Goal: Communication & Community: Answer question/provide support

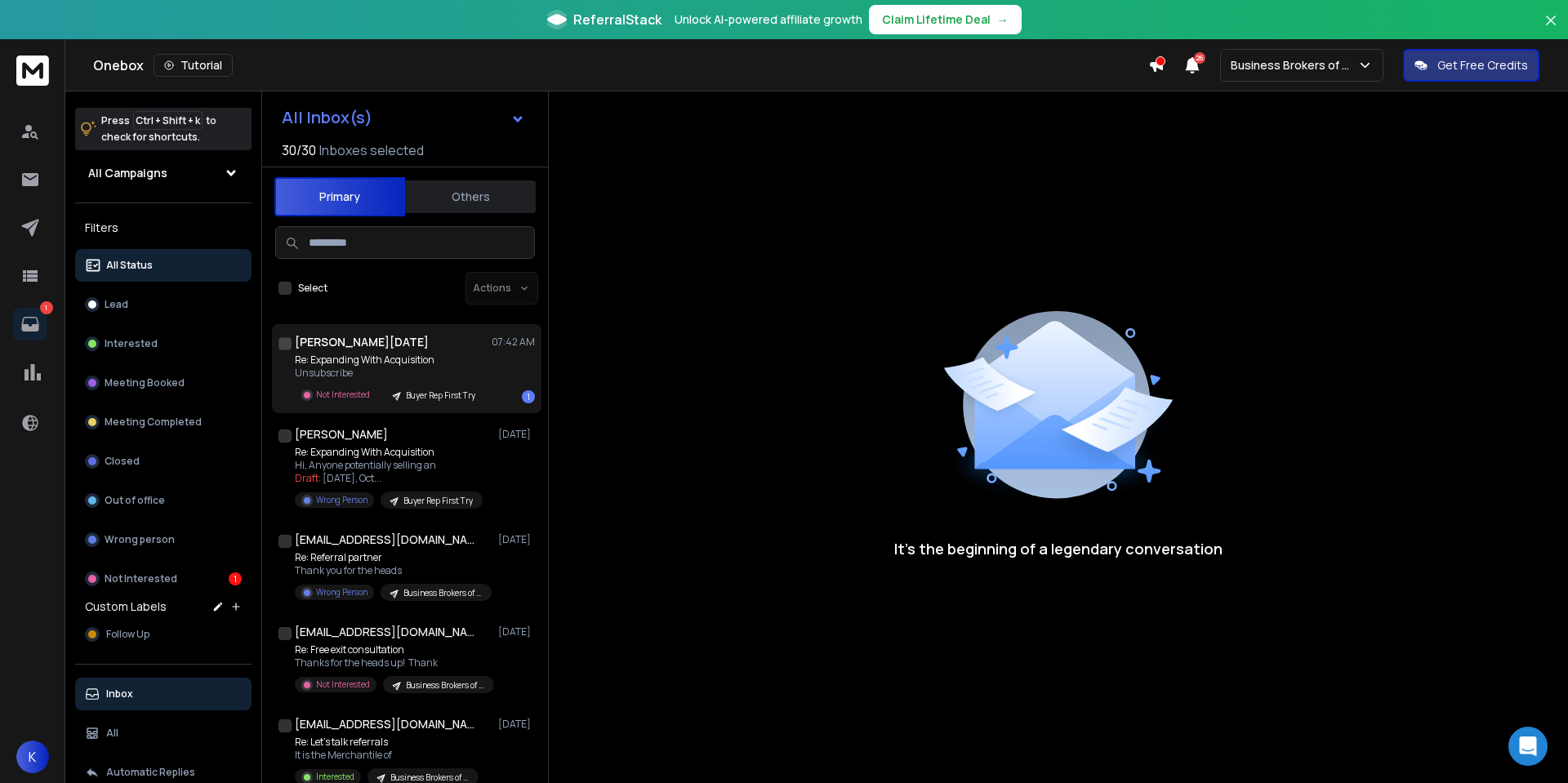
click at [378, 361] on p "Re: Expanding With Acquisition" at bounding box center [389, 361] width 190 height 13
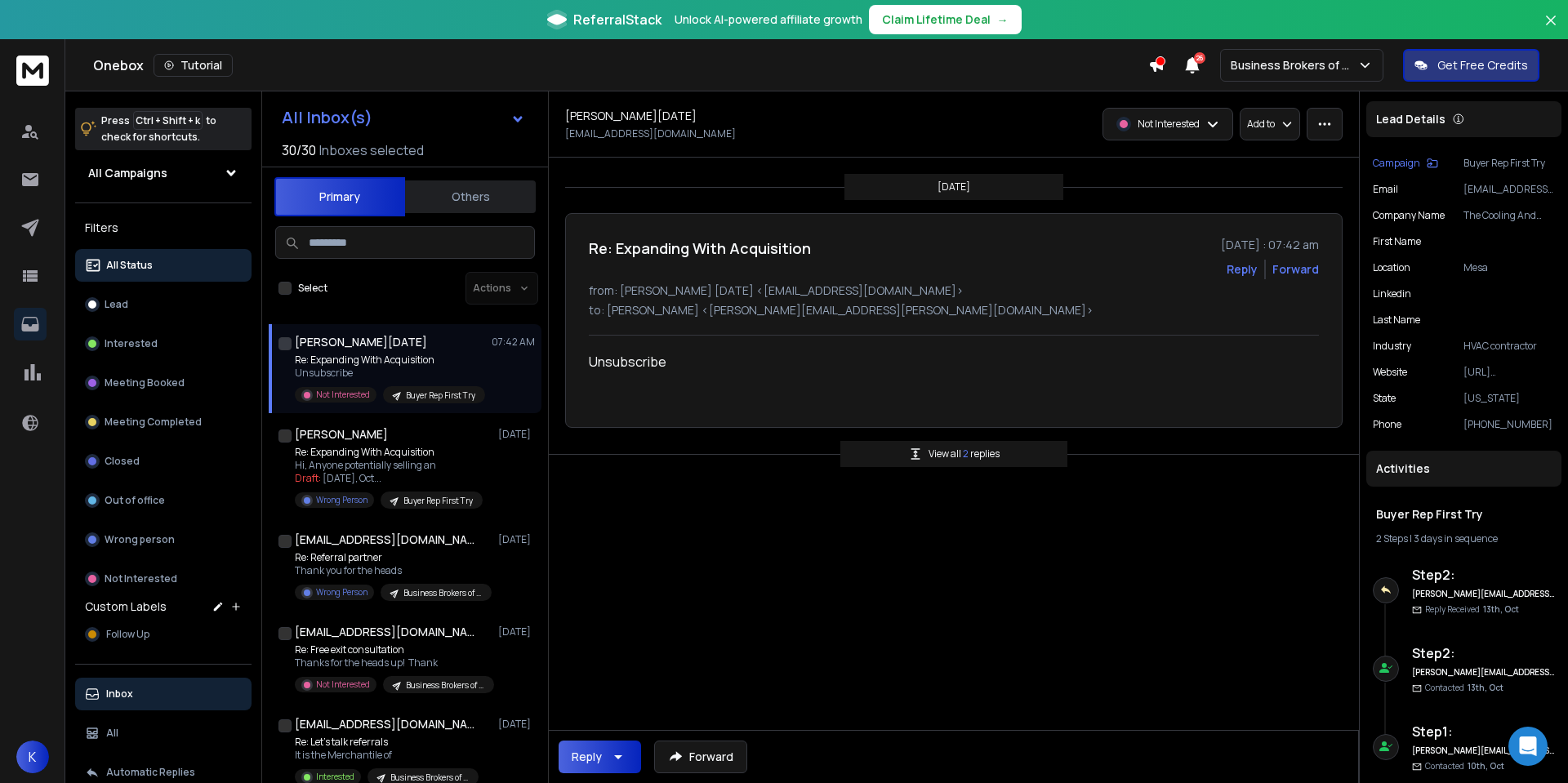
click at [1245, 275] on button "Reply" at bounding box center [1242, 269] width 31 height 16
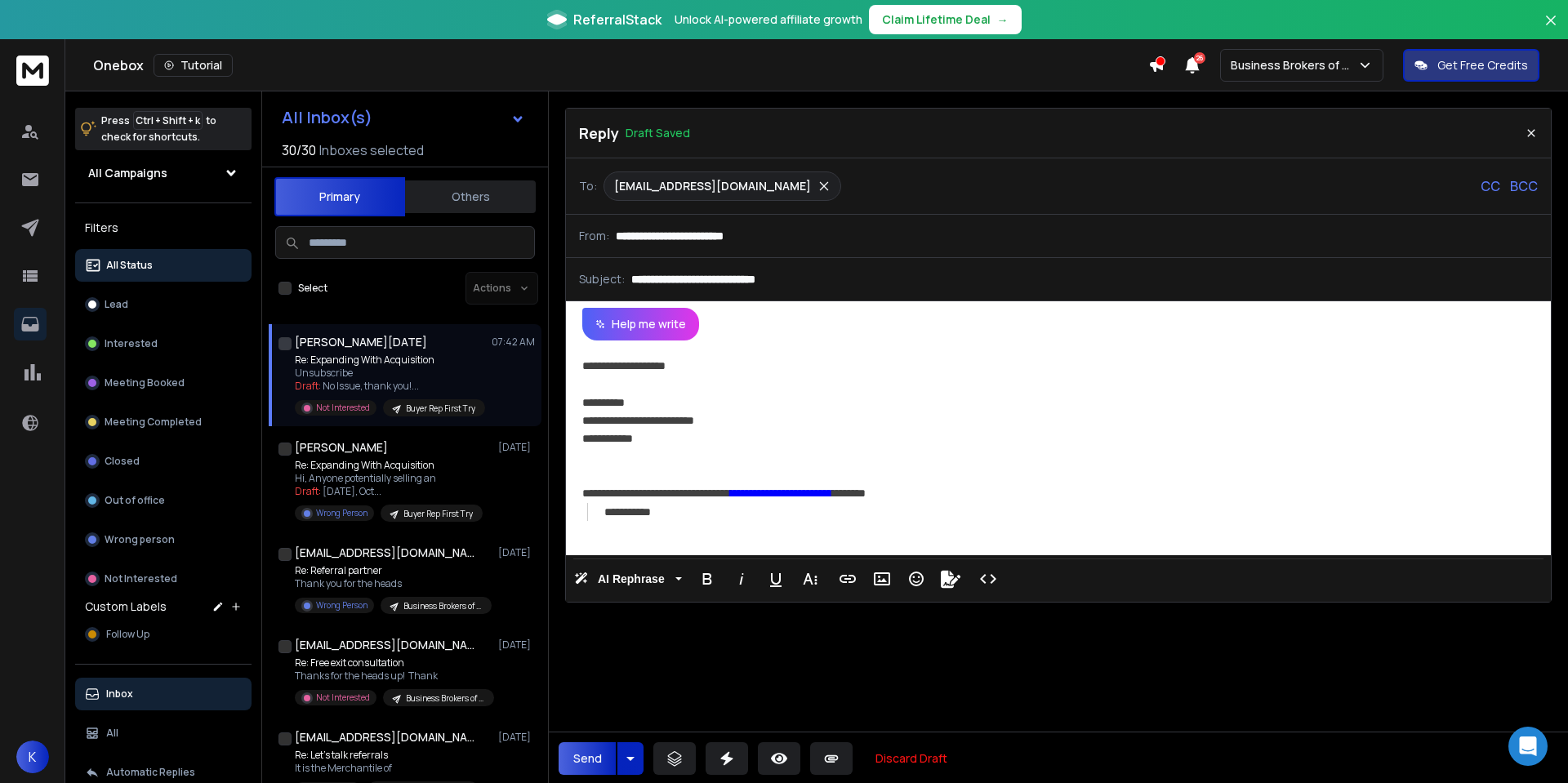
click at [698, 468] on div at bounding box center [1057, 475] width 952 height 18
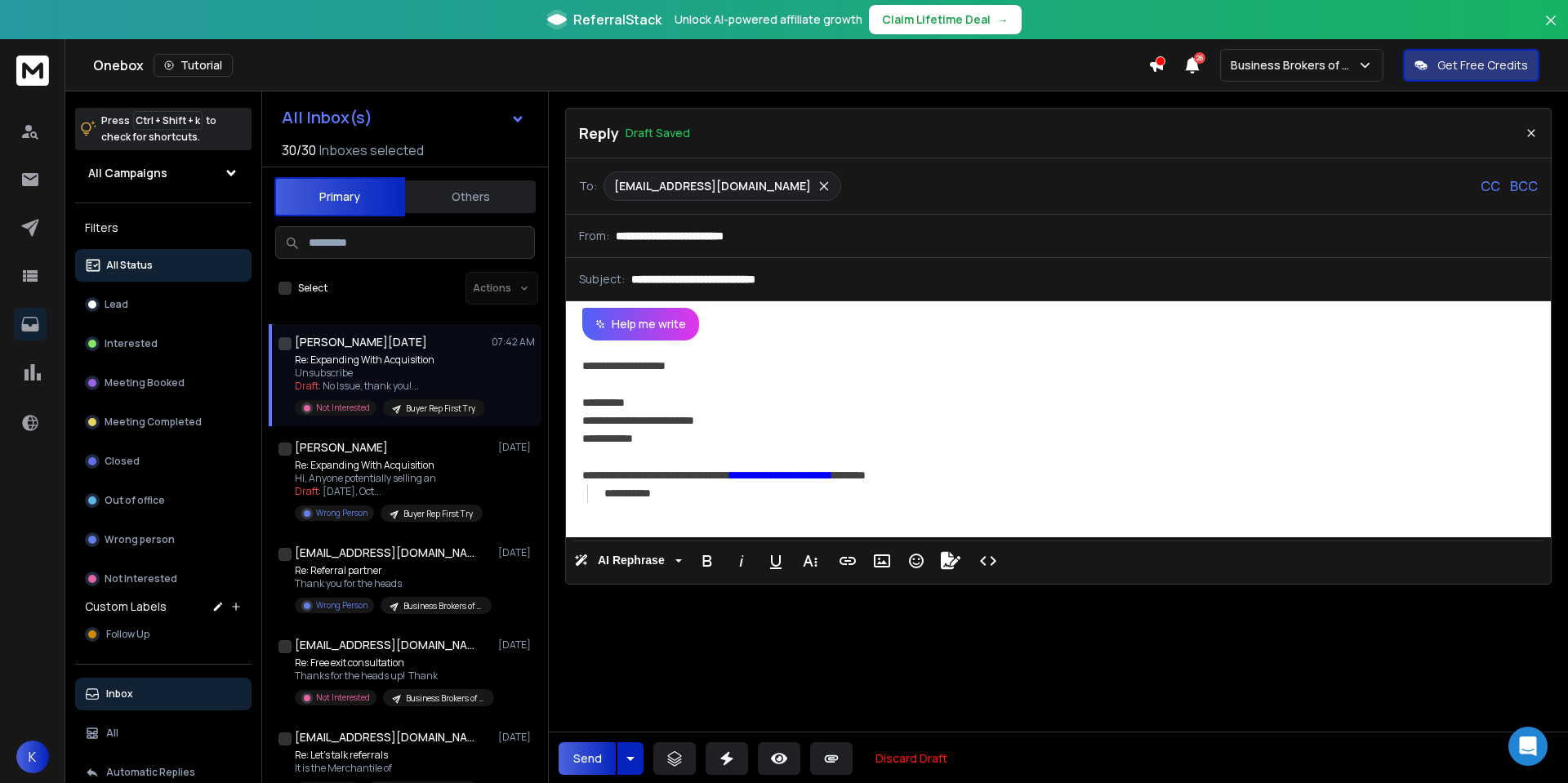
click at [590, 768] on button "Send" at bounding box center [587, 759] width 57 height 33
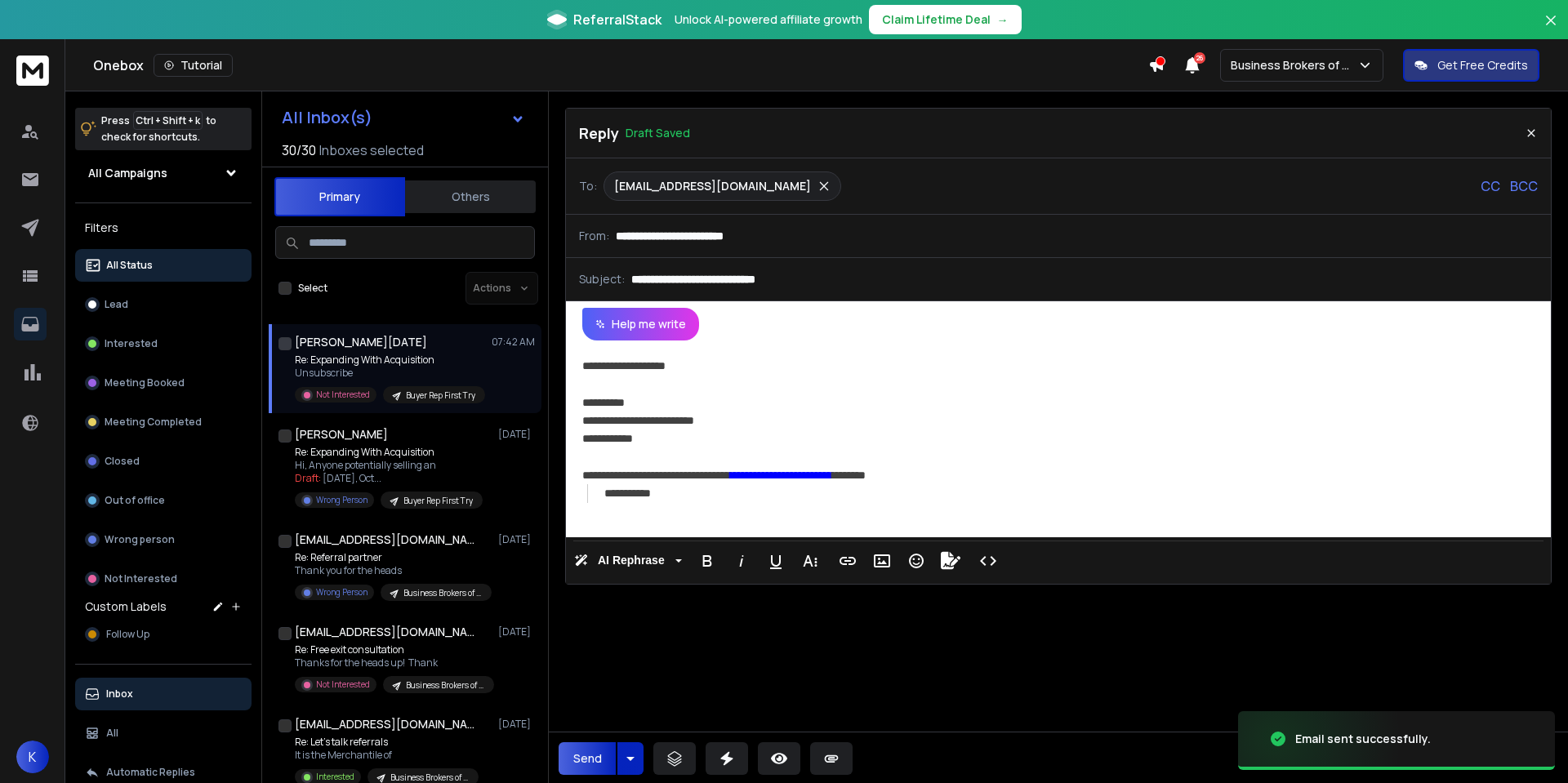
click at [286, 345] on button "button" at bounding box center [285, 344] width 13 height 13
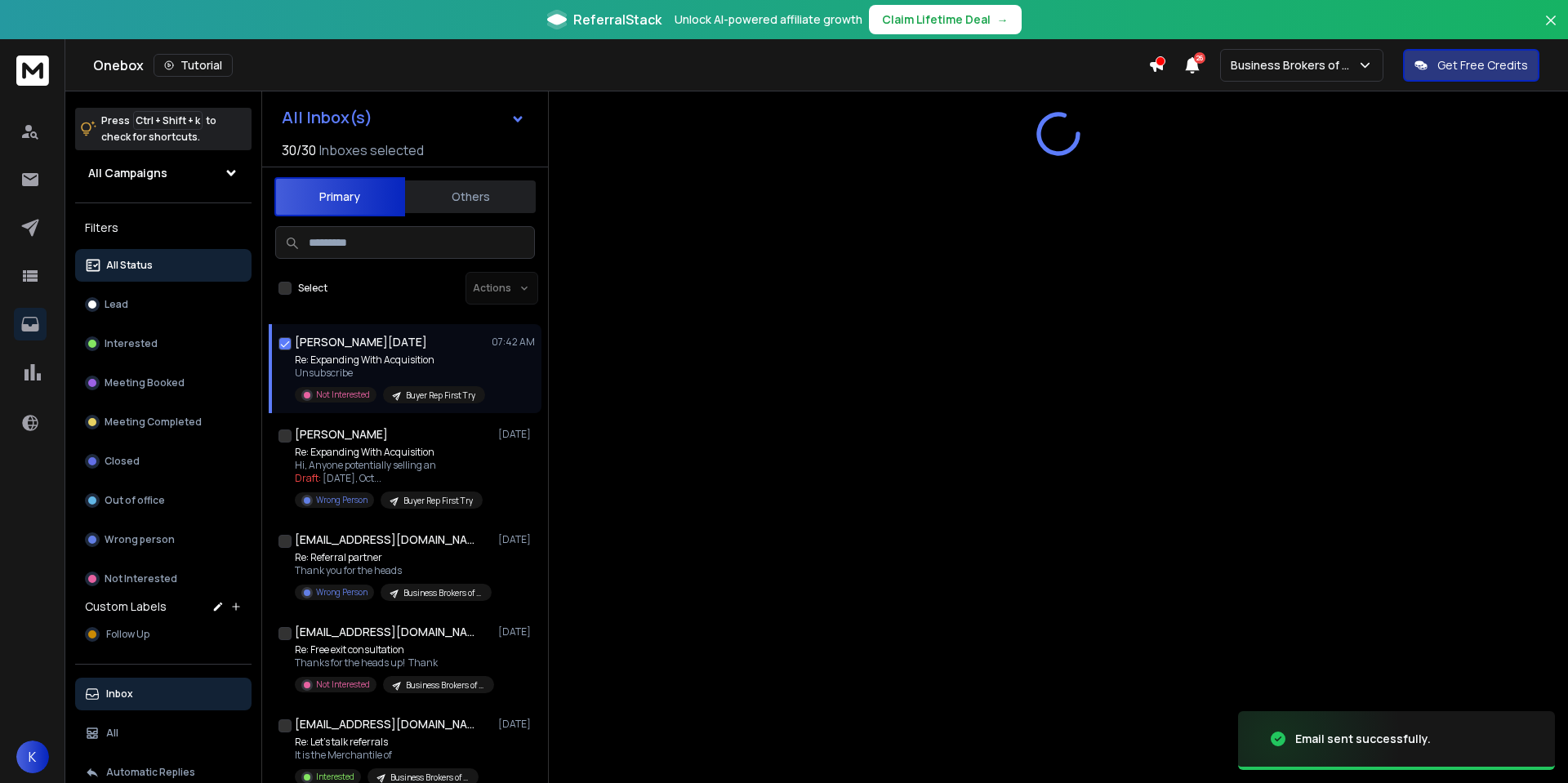
click at [519, 281] on div "Actions" at bounding box center [501, 288] width 73 height 33
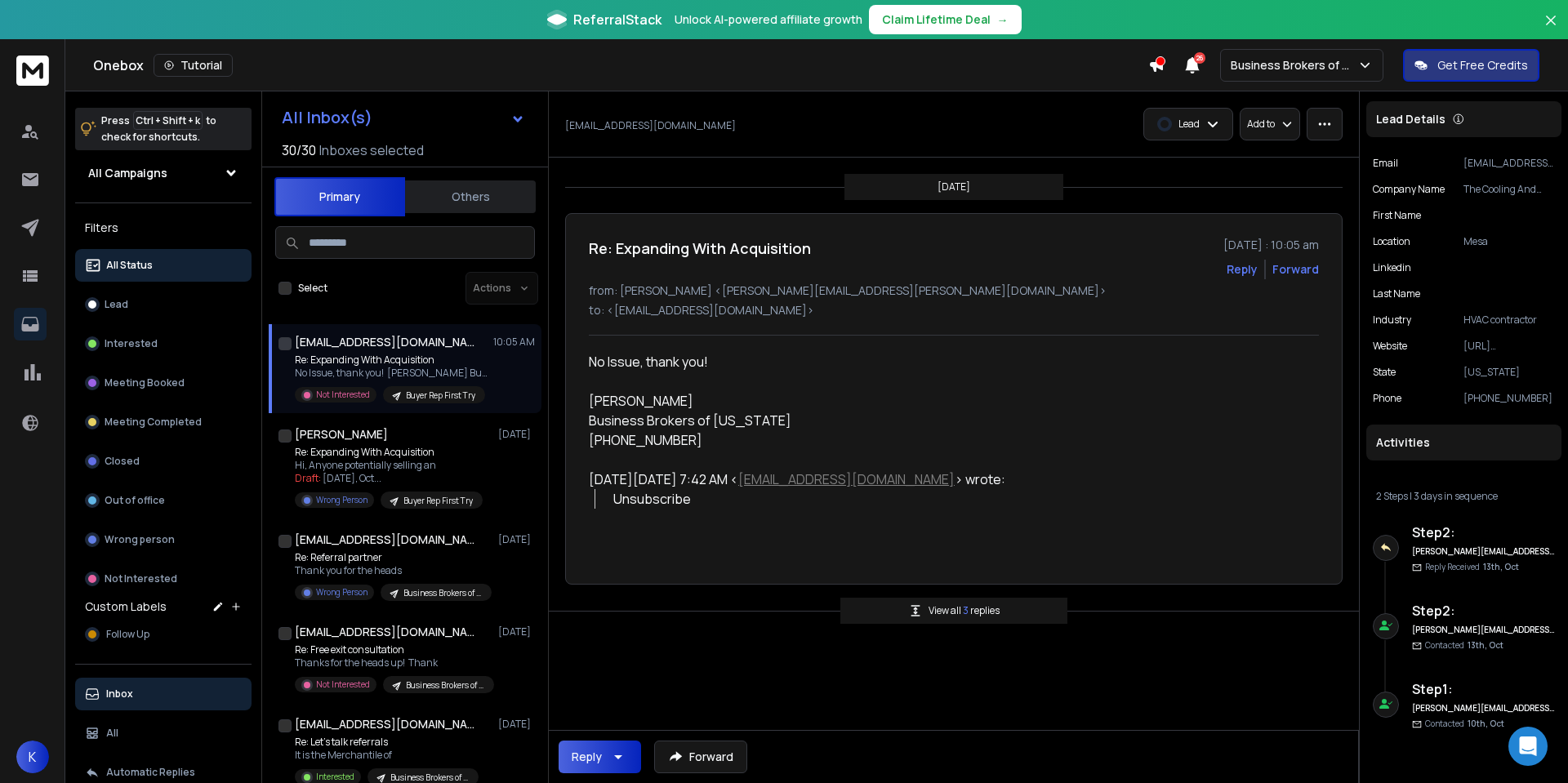
click at [281, 343] on button "button" at bounding box center [285, 344] width 13 height 13
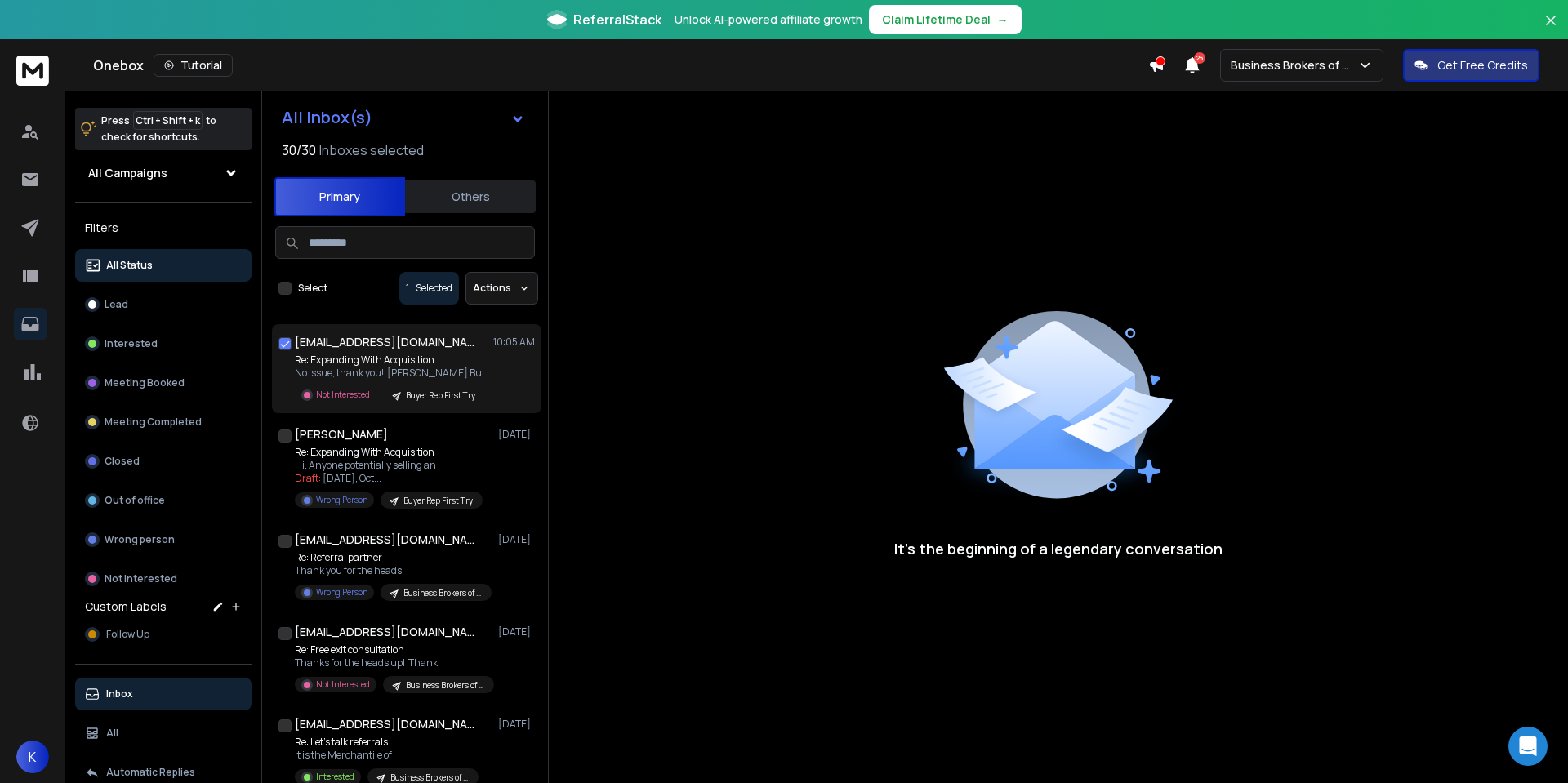
click at [285, 340] on button "button" at bounding box center [285, 344] width 13 height 13
drag, startPoint x: 374, startPoint y: 357, endPoint x: 383, endPoint y: 356, distance: 9.1
click at [376, 358] on p "Re: Expanding With Acquisition" at bounding box center [392, 361] width 196 height 13
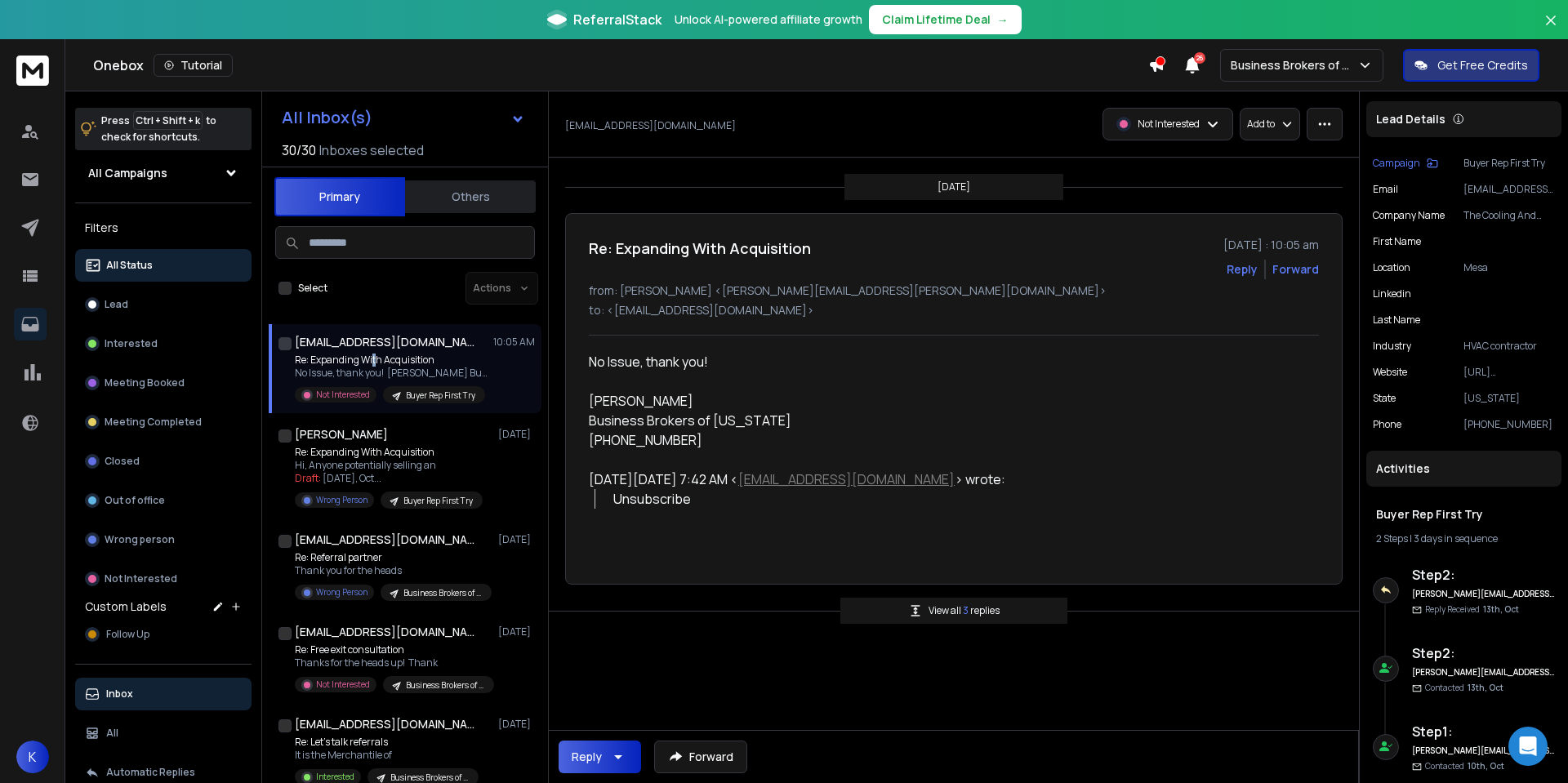
drag, startPoint x: 283, startPoint y: 343, endPoint x: 293, endPoint y: 343, distance: 10.0
click at [283, 344] on button "button" at bounding box center [285, 344] width 13 height 13
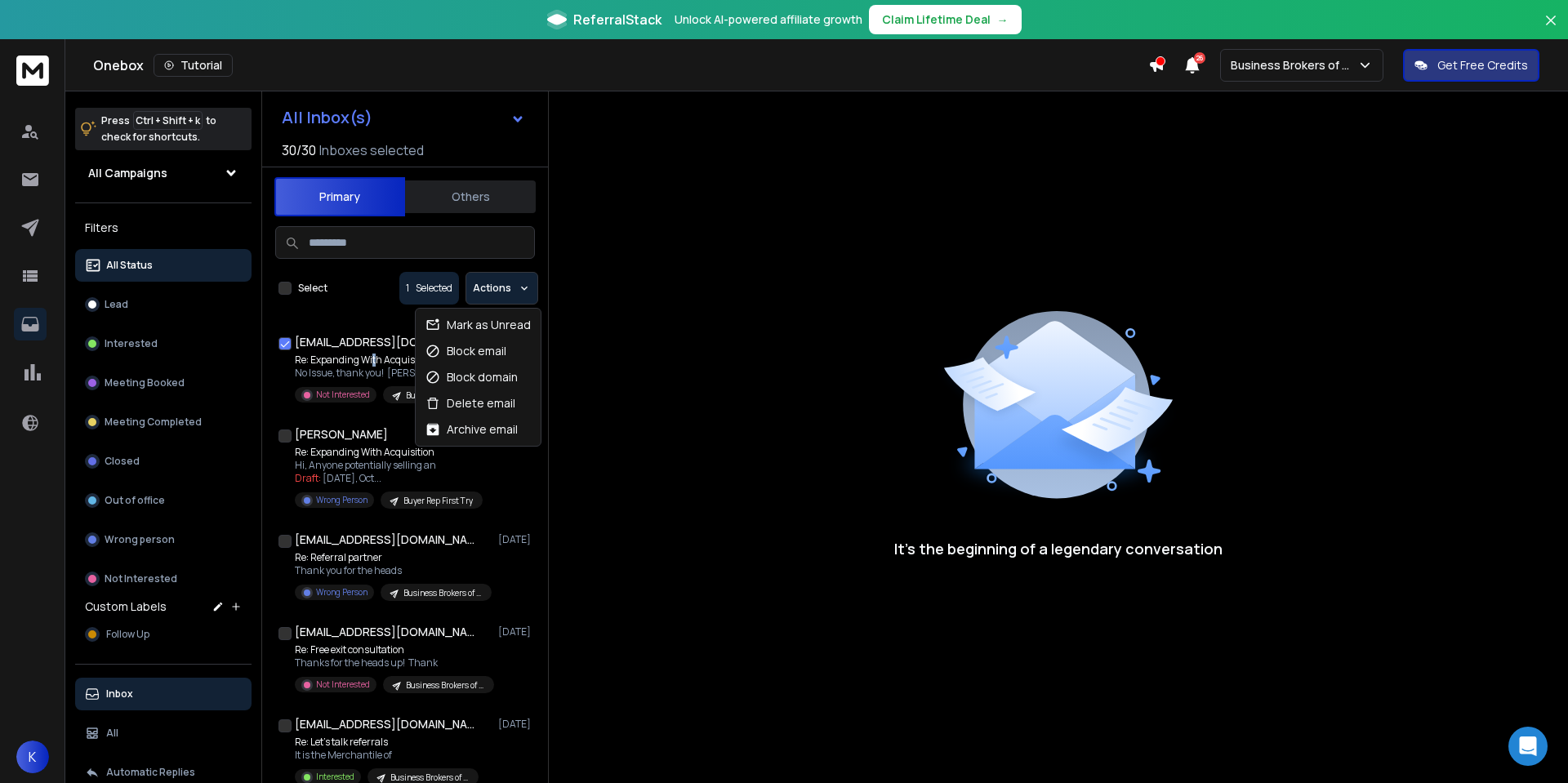
click at [522, 294] on icon "button" at bounding box center [524, 288] width 13 height 13
click at [486, 425] on div "Archive email" at bounding box center [472, 429] width 92 height 16
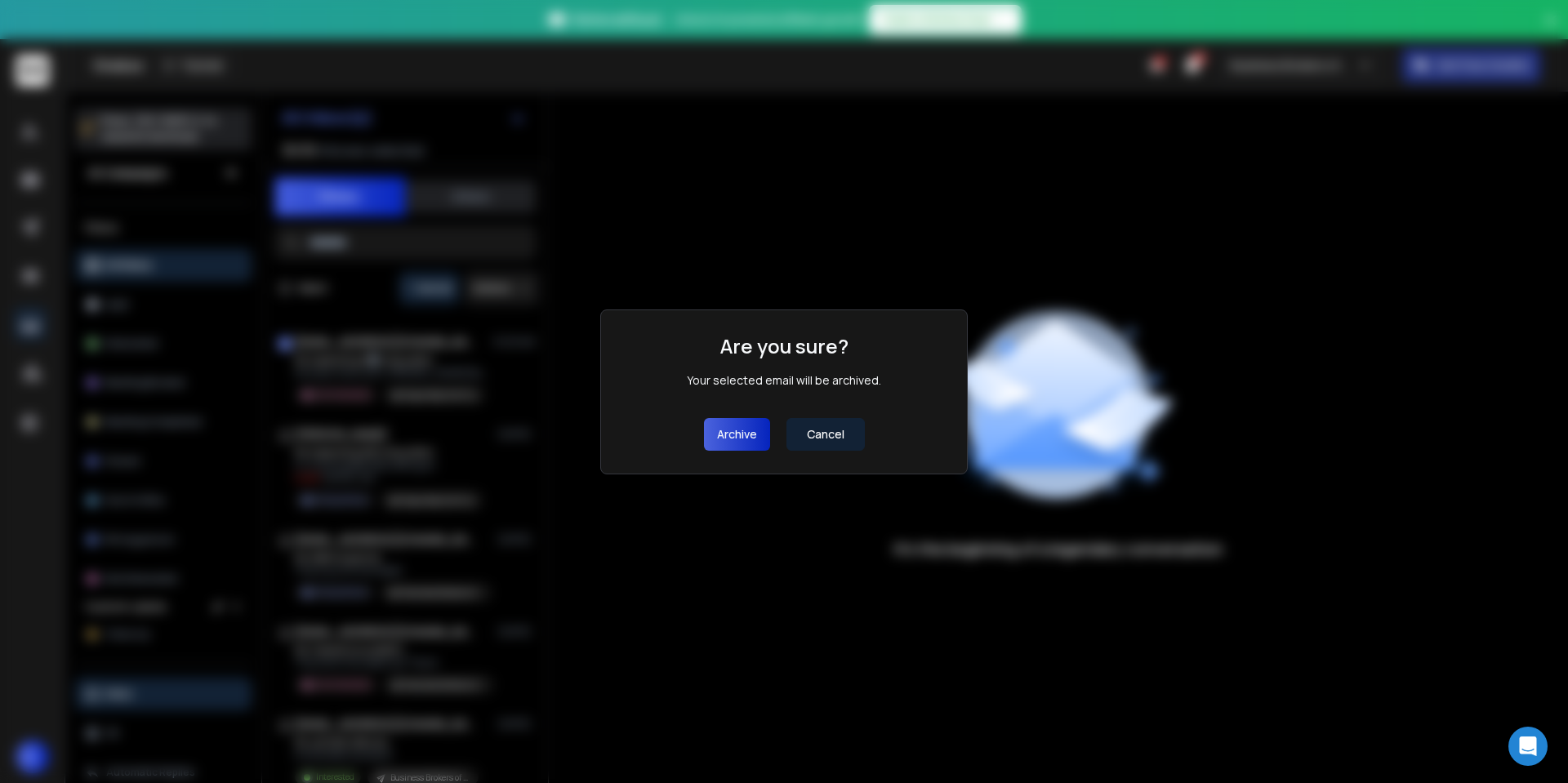
click at [752, 439] on p "archive" at bounding box center [737, 434] width 40 height 16
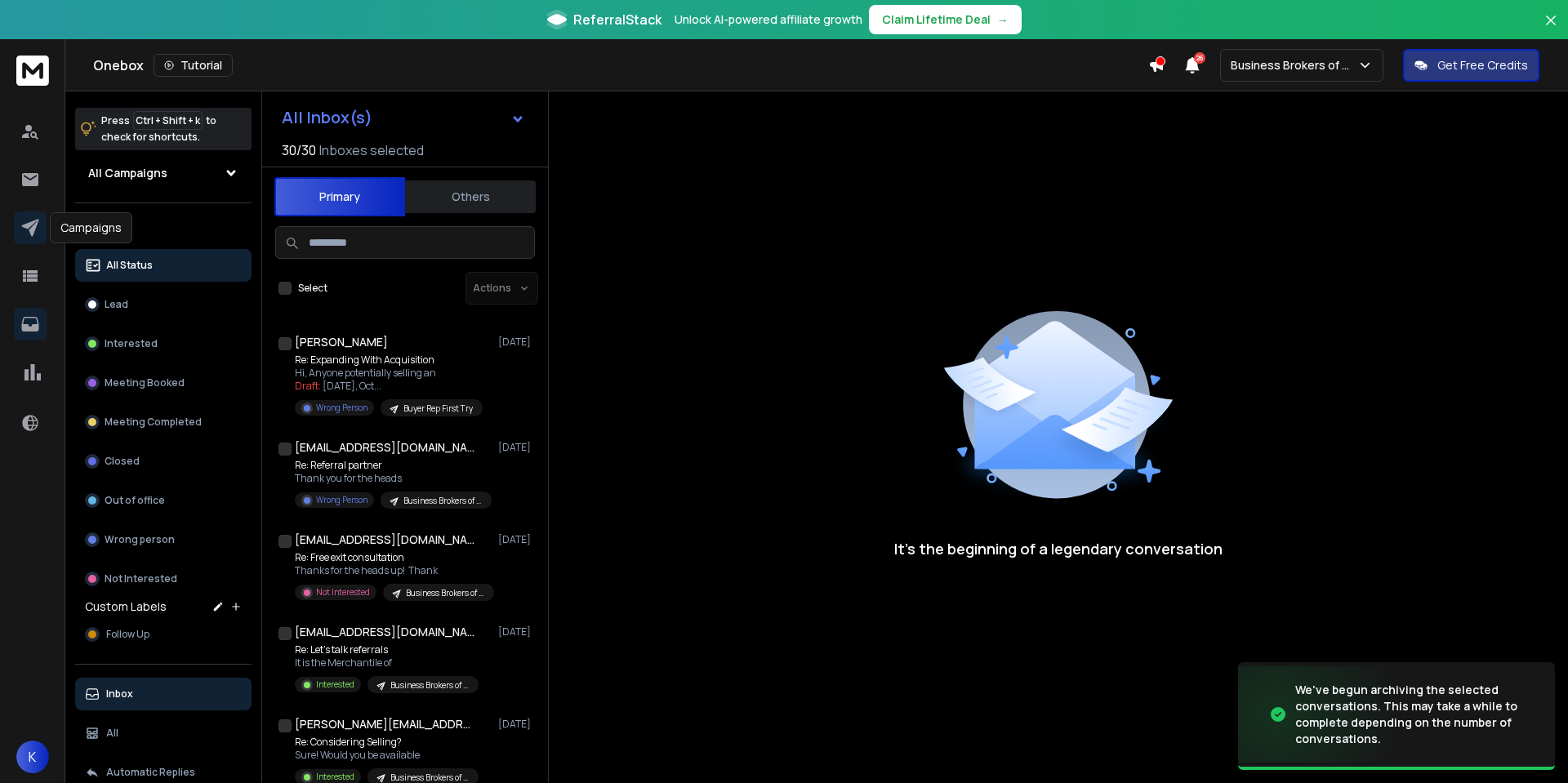
click at [33, 231] on icon at bounding box center [30, 229] width 17 height 17
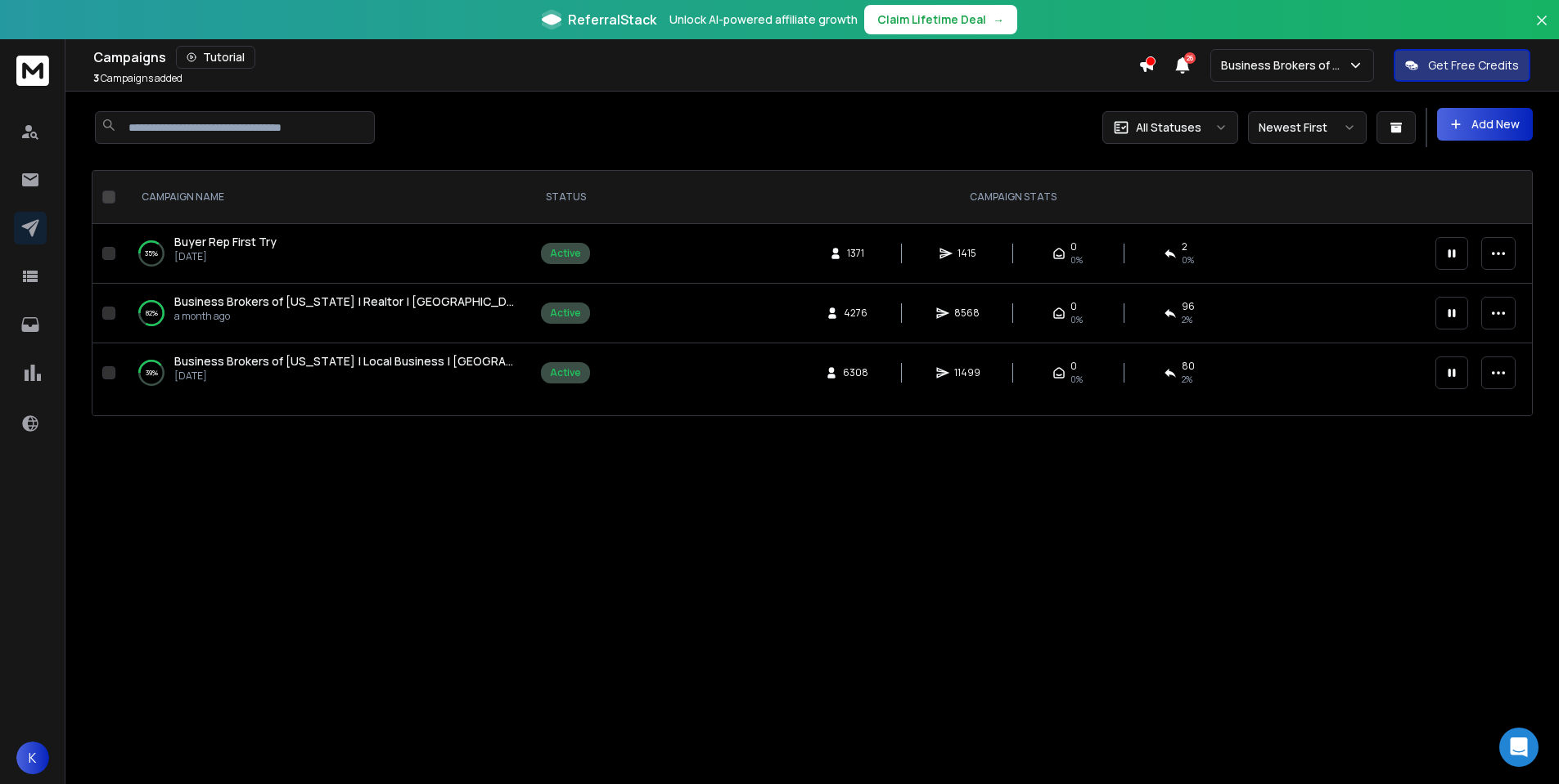
click at [1449, 252] on icon at bounding box center [1453, 253] width 8 height 9
click at [29, 168] on link at bounding box center [31, 180] width 33 height 33
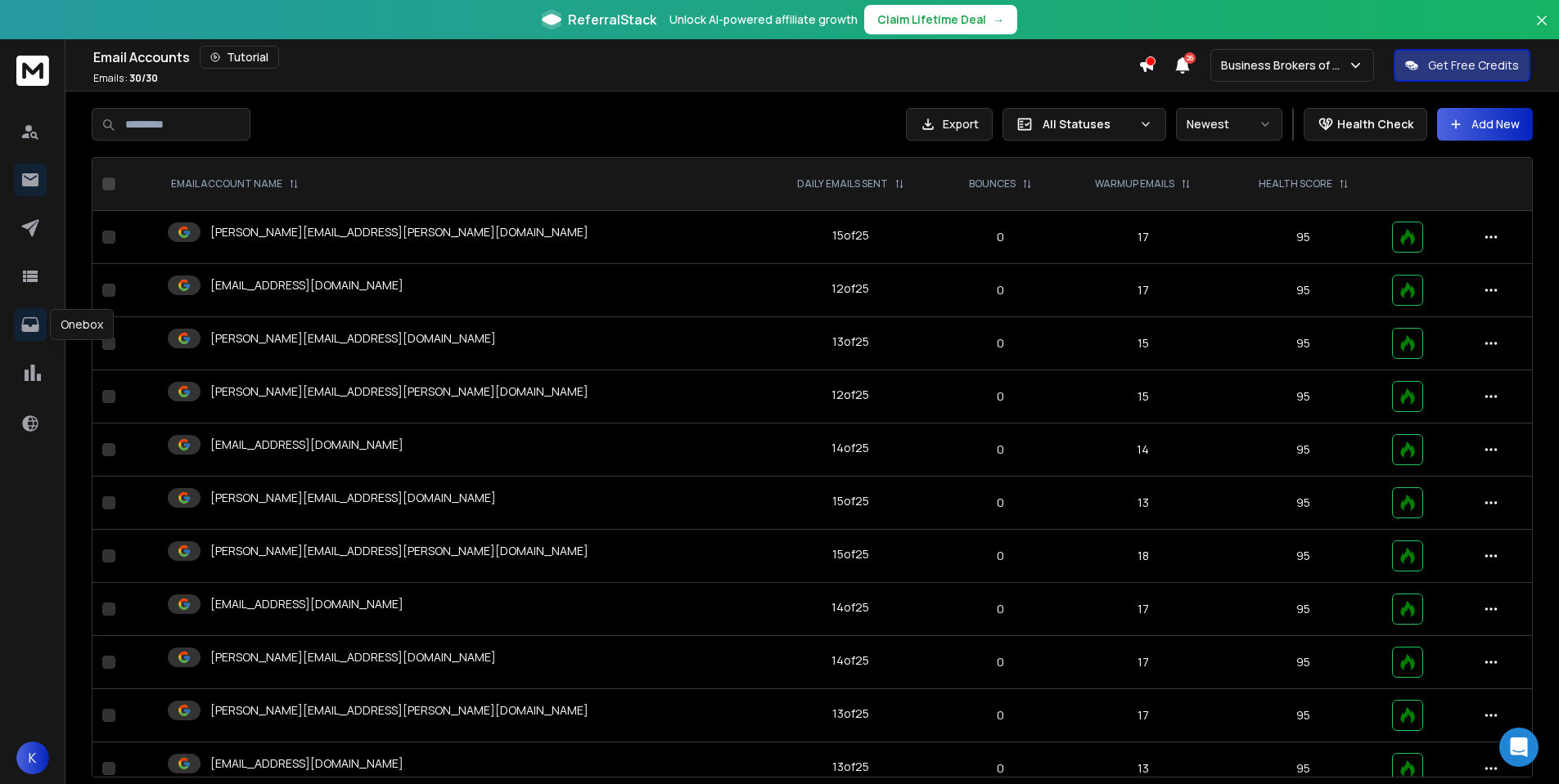
click at [32, 330] on icon at bounding box center [30, 324] width 17 height 14
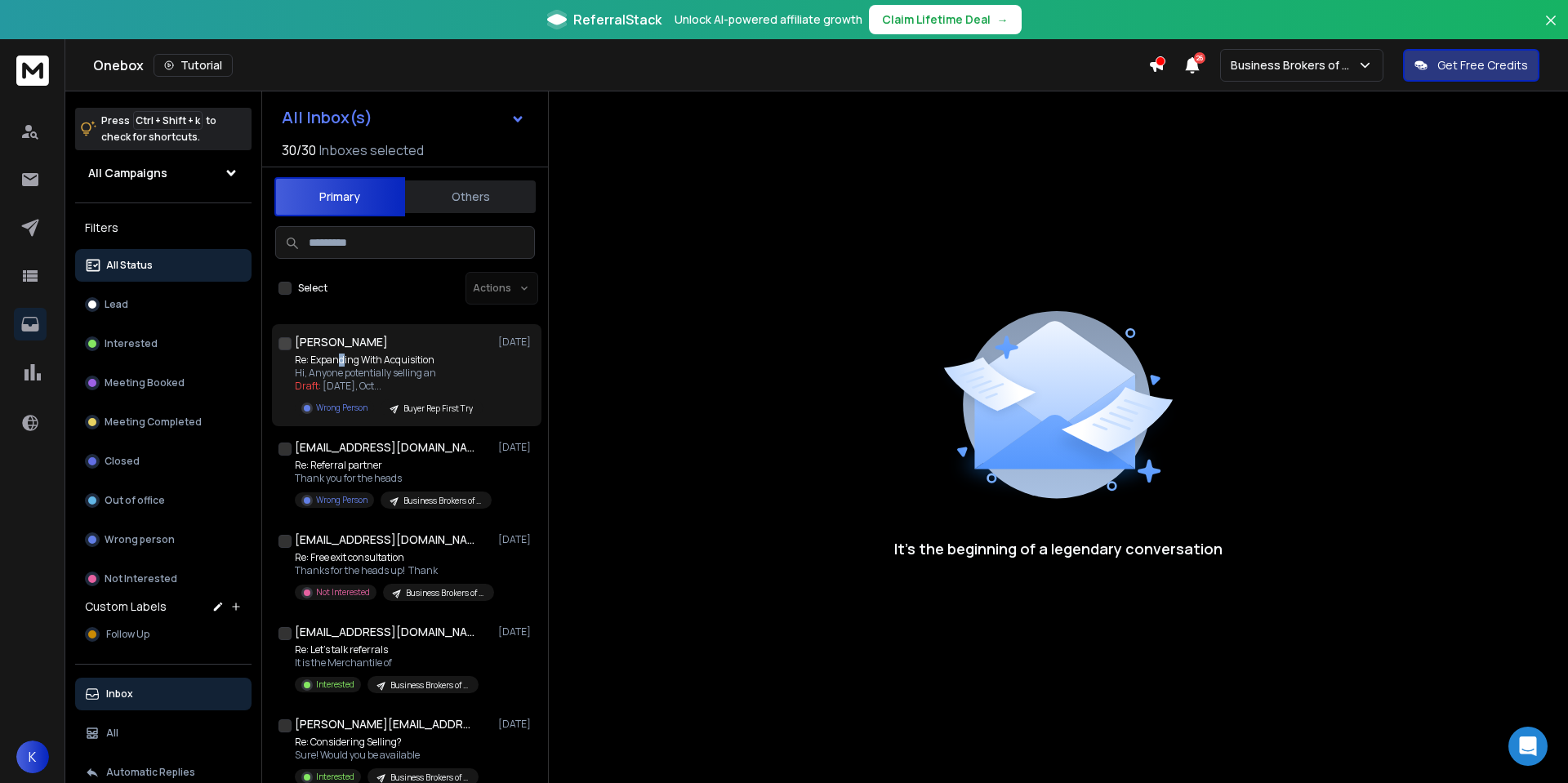
drag, startPoint x: 342, startPoint y: 352, endPoint x: 364, endPoint y: 349, distance: 22.2
click at [343, 353] on div "[PERSON_NAME] [DATE] Re: Expanding With Acquisition Hi, Anyone potentially sell…" at bounding box center [414, 375] width 240 height 82
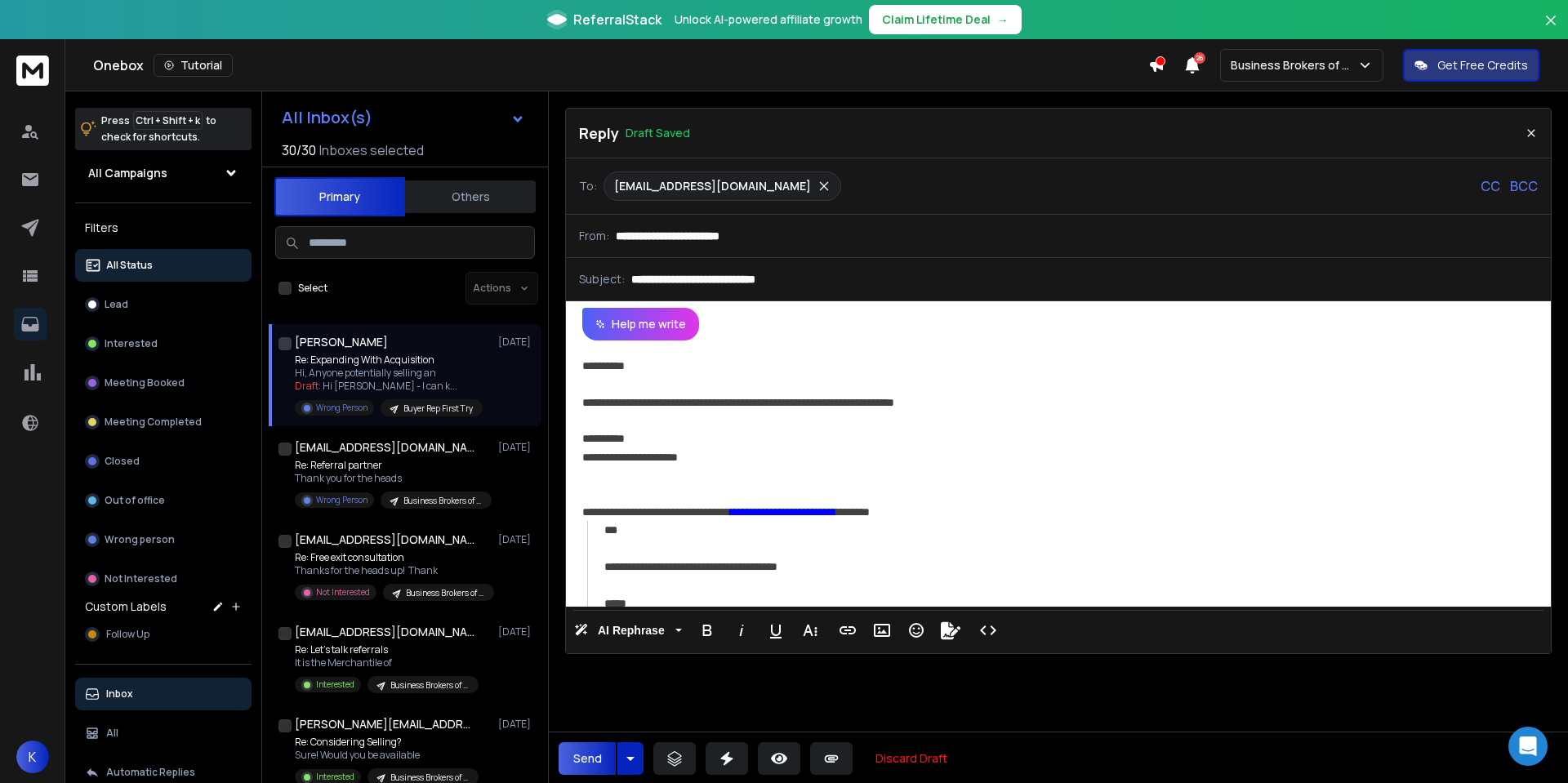
click at [761, 446] on div "**********" at bounding box center [1049, 438] width 935 height 18
click at [770, 470] on div at bounding box center [1055, 475] width 947 height 18
click at [771, 461] on div "**********" at bounding box center [1049, 458] width 935 height 18
click at [592, 764] on button "Send" at bounding box center [587, 759] width 57 height 33
